Goal: Task Accomplishment & Management: Use online tool/utility

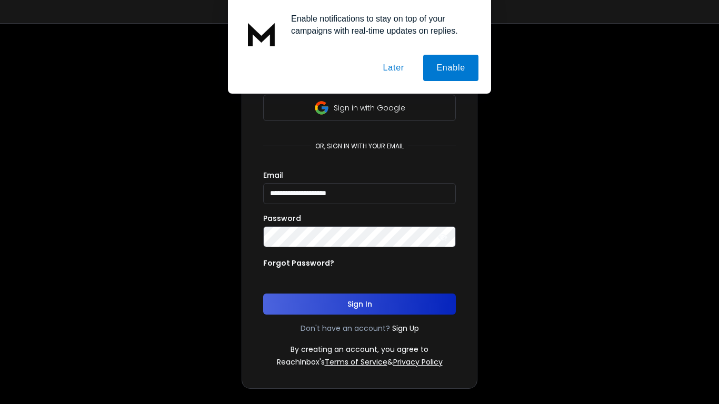
type input "**********"
click at [360, 304] on button "Sign In" at bounding box center [359, 304] width 193 height 21
